Goal: Task Accomplishment & Management: Manage account settings

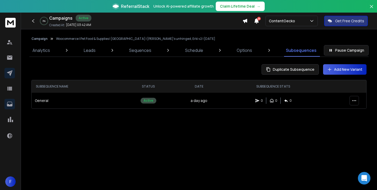
click at [10, 104] on icon at bounding box center [9, 104] width 5 height 5
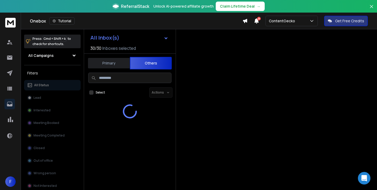
click at [135, 65] on button "Others" at bounding box center [151, 63] width 42 height 13
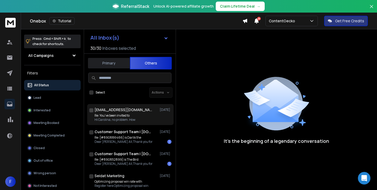
click at [141, 113] on div "Re: You've been invited to [GEOGRAPHIC_DATA], no problem. How" at bounding box center [132, 117] width 77 height 8
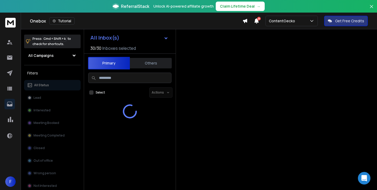
click at [109, 65] on button "Primary" at bounding box center [109, 63] width 42 height 13
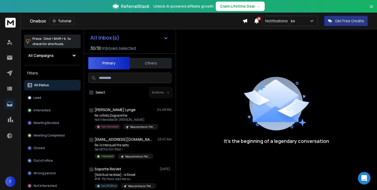
click at [256, 21] on icon at bounding box center [256, 20] width 5 height 5
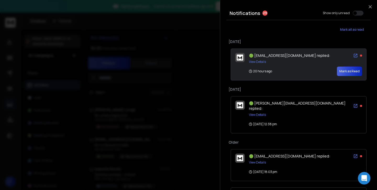
click at [260, 61] on div "View Details" at bounding box center [257, 62] width 17 height 4
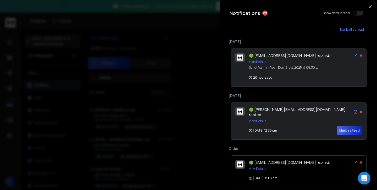
click at [261, 119] on div "View Details" at bounding box center [257, 121] width 17 height 4
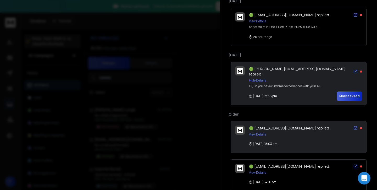
scroll to position [41, 0]
click at [265, 132] on div "View Details" at bounding box center [257, 134] width 17 height 4
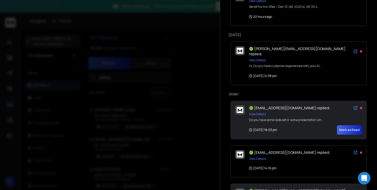
scroll to position [122, 0]
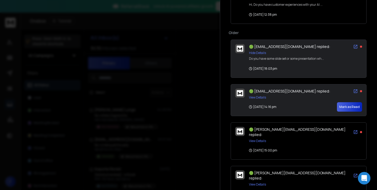
click at [260, 95] on div "View Details" at bounding box center [257, 97] width 17 height 4
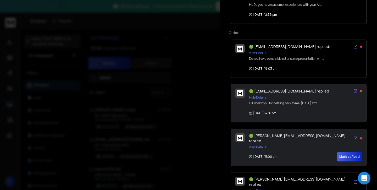
click at [263, 145] on div "View Details" at bounding box center [257, 147] width 17 height 4
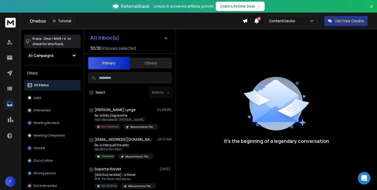
click at [152, 61] on button "Others" at bounding box center [151, 63] width 42 height 12
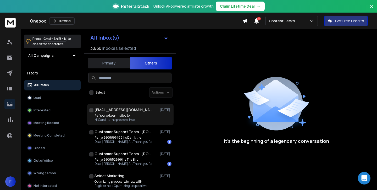
click at [142, 109] on div "[EMAIL_ADDRESS][DOMAIN_NAME] [DATE]" at bounding box center [132, 109] width 77 height 5
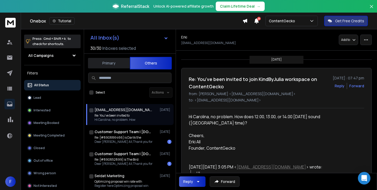
scroll to position [0, 0]
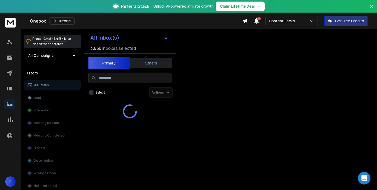
click at [109, 63] on button "Primary" at bounding box center [109, 63] width 42 height 13
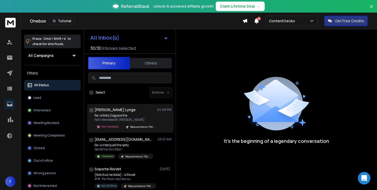
click at [136, 112] on div "[PERSON_NAME] Lynge 04:08 PM" at bounding box center [132, 109] width 77 height 5
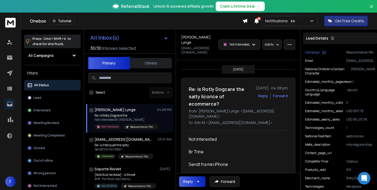
click at [256, 20] on icon at bounding box center [256, 20] width 5 height 5
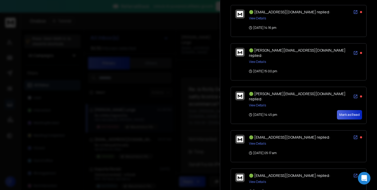
scroll to position [215, 0]
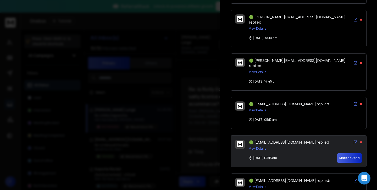
click at [262, 146] on div "View Details" at bounding box center [257, 148] width 17 height 4
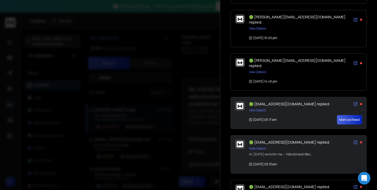
click at [258, 108] on div "View Details" at bounding box center [257, 110] width 17 height 4
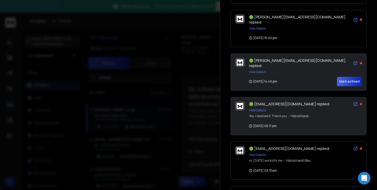
click at [261, 70] on div "View Details" at bounding box center [257, 72] width 17 height 4
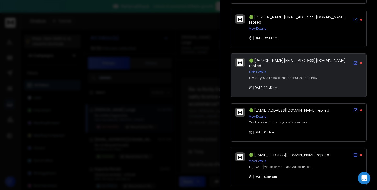
scroll to position [214, 0]
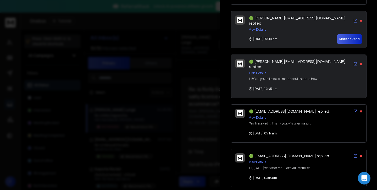
click at [257, 26] on div "View Details" at bounding box center [257, 29] width 17 height 6
click at [257, 27] on div "View Details" at bounding box center [257, 29] width 17 height 4
